Goal: Task Accomplishment & Management: Manage account settings

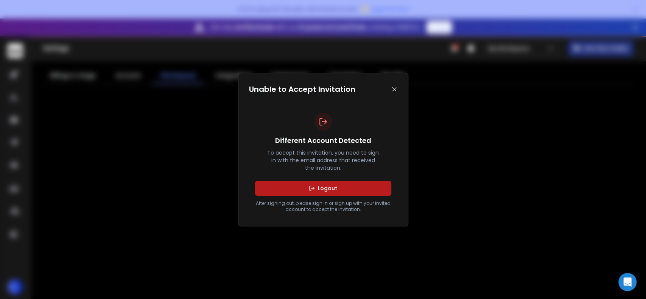
click at [356, 184] on button "Logout" at bounding box center [323, 188] width 136 height 15
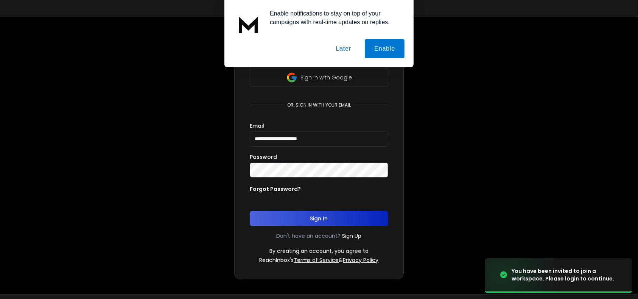
click at [320, 139] on input "**********" at bounding box center [319, 139] width 139 height 15
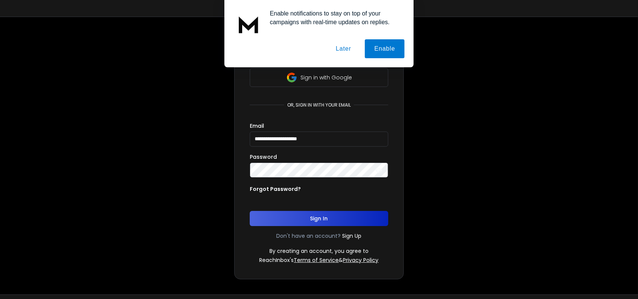
type input "**********"
click at [320, 218] on button "Sign In" at bounding box center [319, 218] width 139 height 15
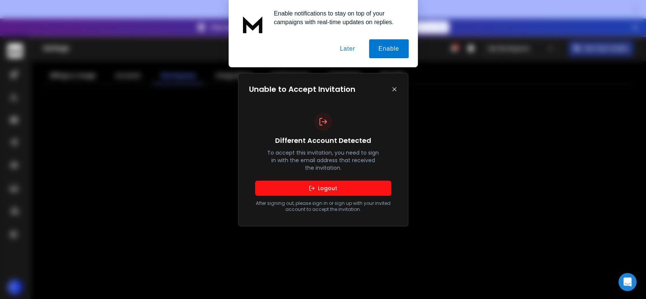
click at [394, 87] on icon at bounding box center [394, 89] width 6 height 6
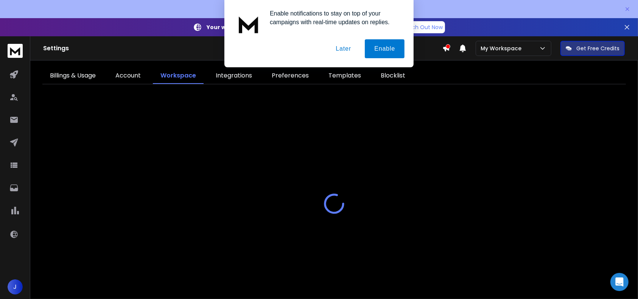
click at [346, 47] on button "Later" at bounding box center [343, 48] width 34 height 19
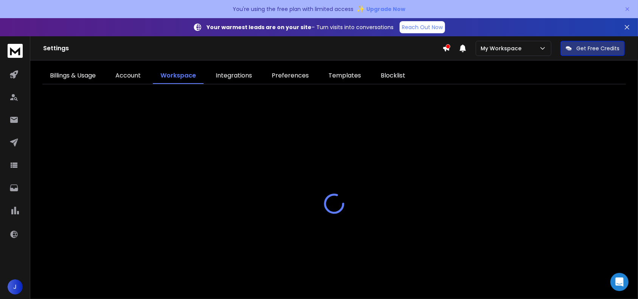
click at [505, 47] on p "My Workspace" at bounding box center [503, 49] width 44 height 8
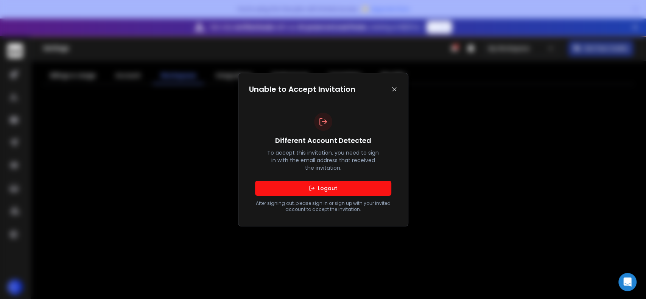
click at [393, 89] on icon at bounding box center [394, 89] width 6 height 6
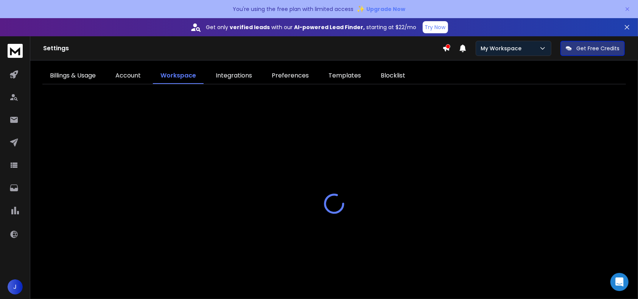
click at [500, 51] on p "My Workspace" at bounding box center [503, 49] width 44 height 8
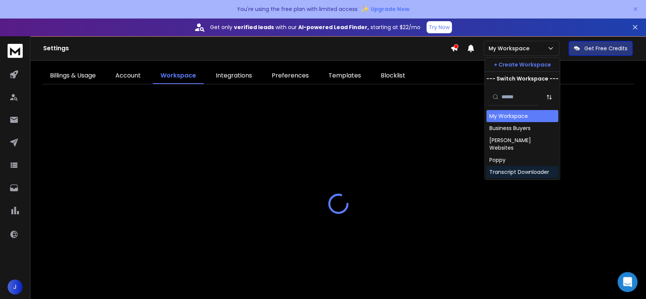
click at [623, 279] on icon "Open Intercom Messenger" at bounding box center [628, 282] width 10 height 10
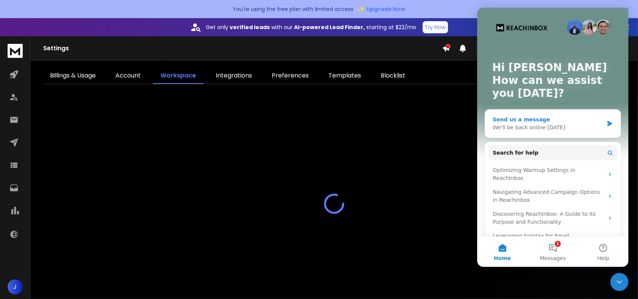
click at [535, 125] on div "We'll be back online tomorrow" at bounding box center [547, 128] width 111 height 8
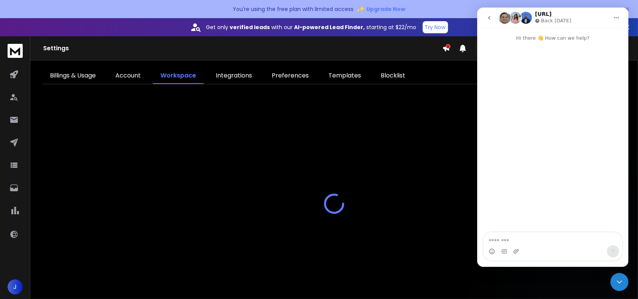
click at [519, 238] on textarea "Message…" at bounding box center [552, 239] width 139 height 13
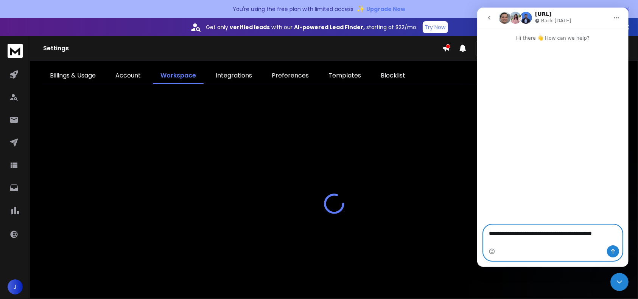
paste textarea "**********"
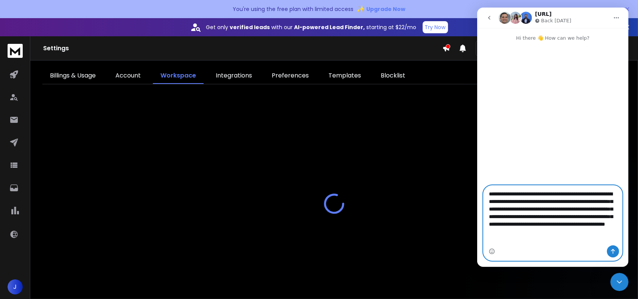
type textarea "**********"
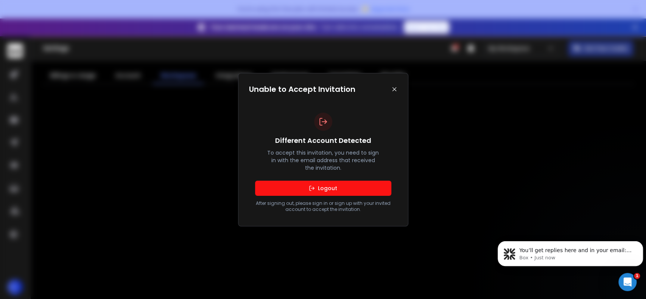
click at [393, 86] on icon at bounding box center [394, 89] width 6 height 6
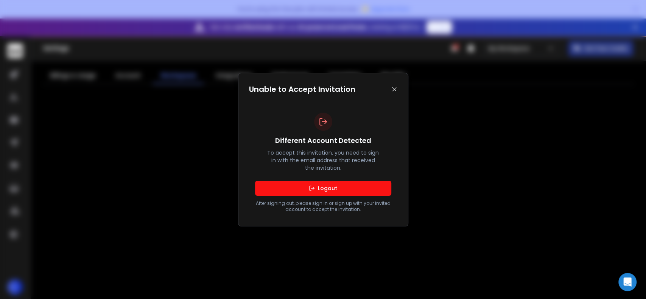
click at [395, 86] on icon at bounding box center [394, 89] width 6 height 6
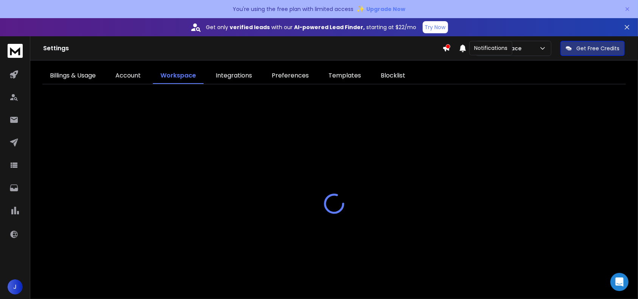
click at [520, 37] on div "Settings My Workspace Get Free Credits" at bounding box center [319, 48] width 638 height 24
click at [517, 47] on p "My Workspace" at bounding box center [503, 49] width 44 height 8
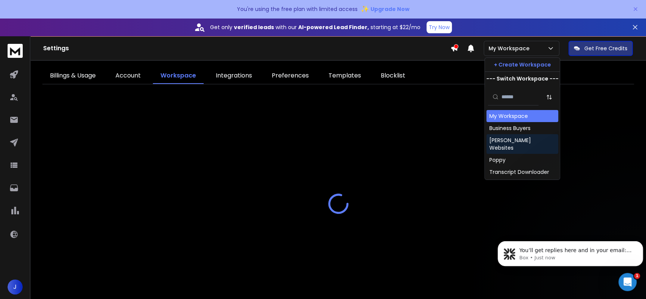
click at [522, 139] on div "Jeremy Websites" at bounding box center [522, 144] width 66 height 15
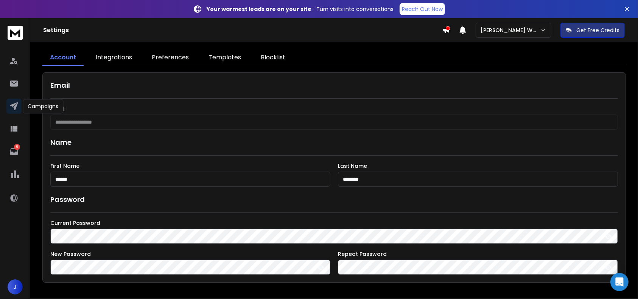
click at [18, 101] on link at bounding box center [13, 106] width 15 height 15
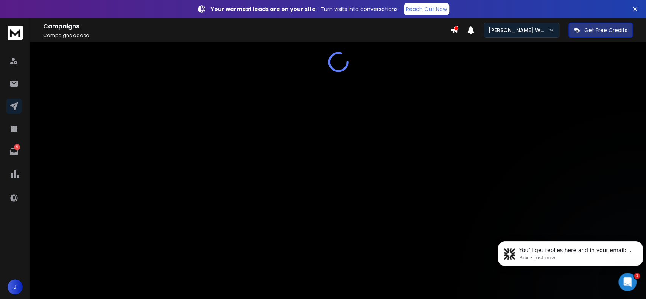
click at [518, 31] on p "[PERSON_NAME] Websites" at bounding box center [519, 30] width 60 height 8
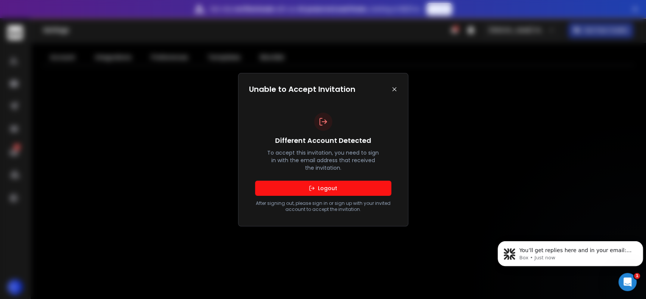
drag, startPoint x: 384, startPoint y: 181, endPoint x: 408, endPoint y: 102, distance: 82.7
click at [404, 189] on div "Unable to Accept Invitation Different Account Detected To accept this invitatio…" at bounding box center [323, 150] width 170 height 154
click at [393, 91] on icon at bounding box center [394, 89] width 6 height 6
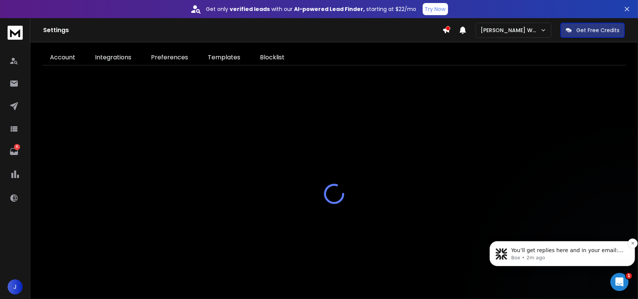
click at [571, 251] on p "You’ll get replies here and in your email: ✉️ volpattij@gmail.com The team will…" at bounding box center [568, 251] width 114 height 8
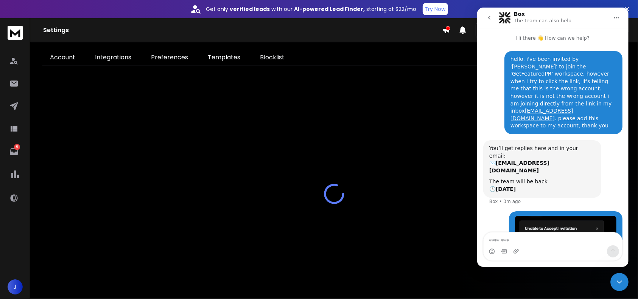
scroll to position [53, 0]
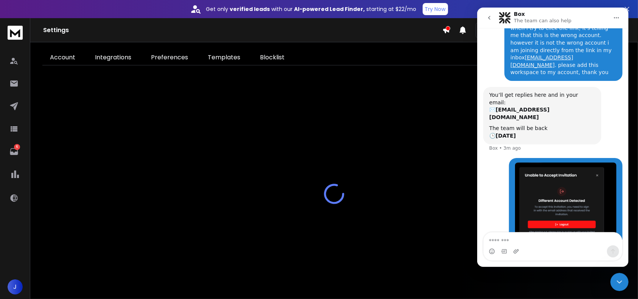
drag, startPoint x: 345, startPoint y: 101, endPoint x: 396, endPoint y: 78, distance: 55.7
click at [349, 101] on div at bounding box center [334, 194] width 584 height 245
click at [618, 285] on icon "Close Intercom Messenger" at bounding box center [619, 281] width 9 height 9
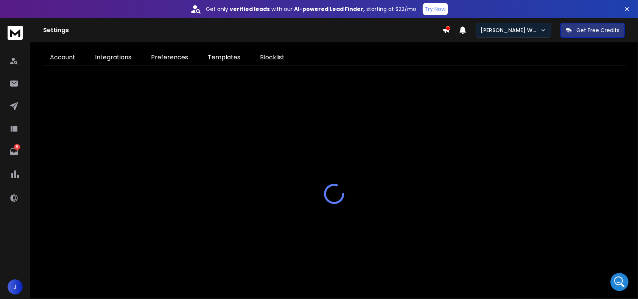
click at [530, 32] on p "[PERSON_NAME] Websites" at bounding box center [511, 30] width 60 height 8
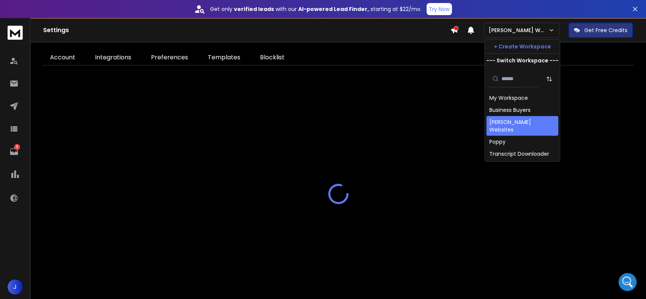
click at [521, 123] on div "[PERSON_NAME] Websites" at bounding box center [522, 125] width 66 height 15
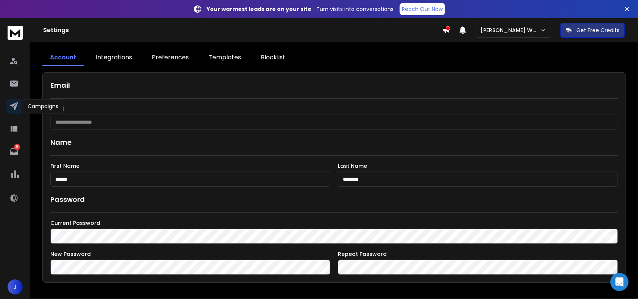
click at [17, 106] on icon at bounding box center [13, 106] width 9 height 9
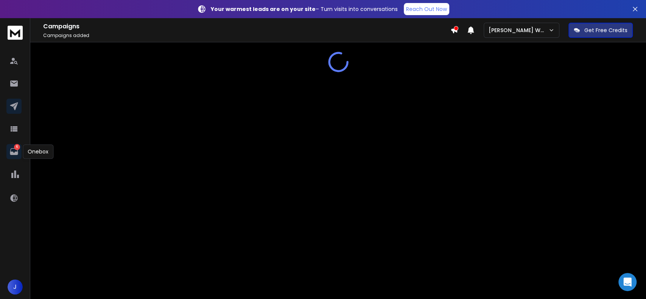
click at [12, 151] on icon at bounding box center [13, 151] width 9 height 9
